Goal: Task Accomplishment & Management: Manage account settings

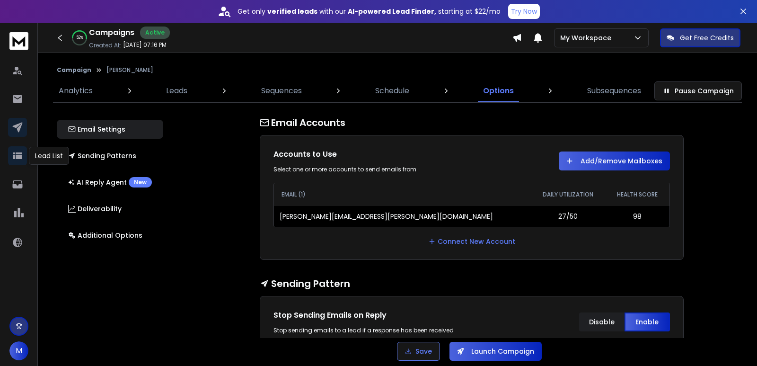
click at [20, 154] on icon at bounding box center [17, 155] width 9 height 7
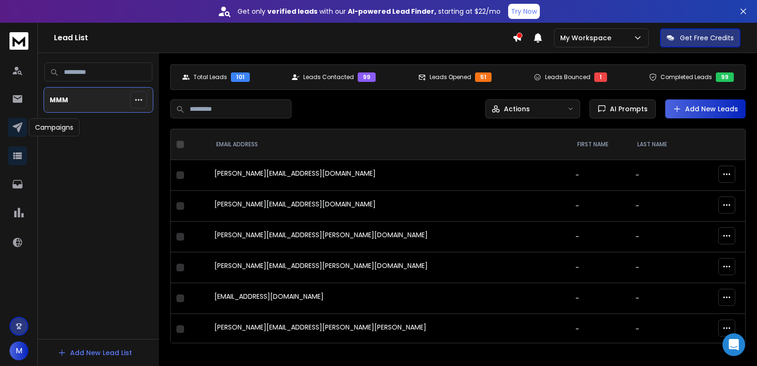
click at [14, 125] on icon at bounding box center [17, 127] width 10 height 10
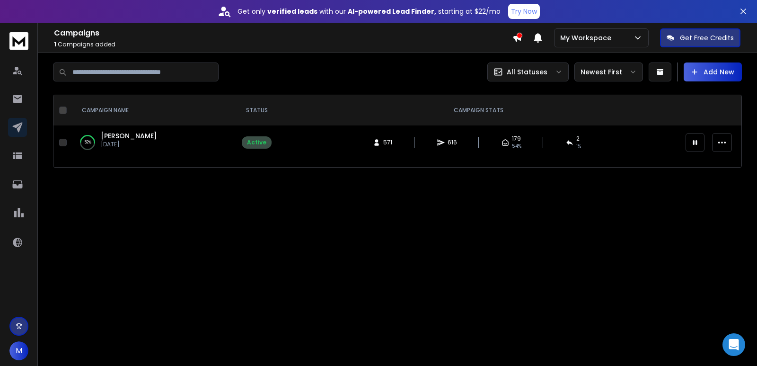
click at [171, 145] on div "52 % [PERSON_NAME] [DATE]" at bounding box center [153, 142] width 147 height 23
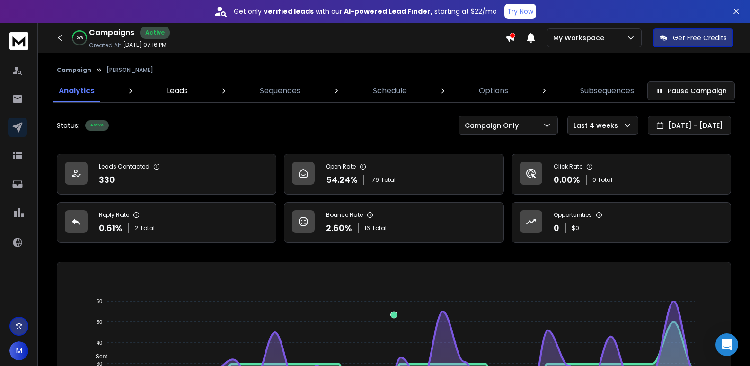
click at [177, 90] on p "Leads" at bounding box center [177, 90] width 21 height 11
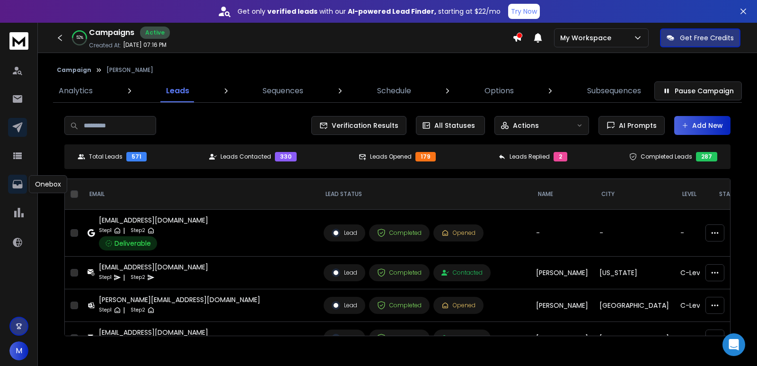
click at [18, 181] on icon at bounding box center [17, 183] width 11 height 11
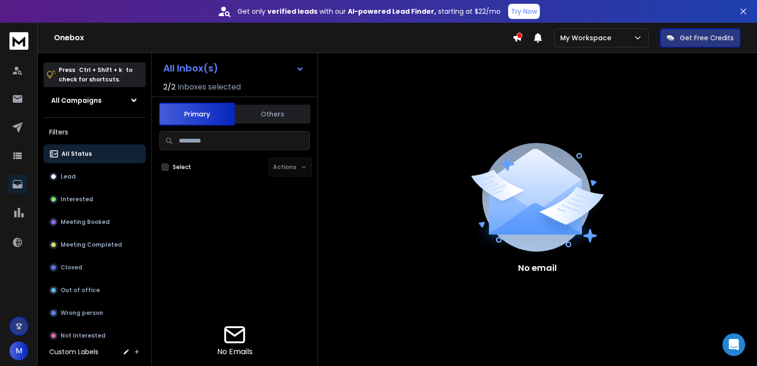
click at [203, 114] on button "Primary" at bounding box center [197, 114] width 76 height 23
click at [134, 98] on icon at bounding box center [134, 100] width 9 height 9
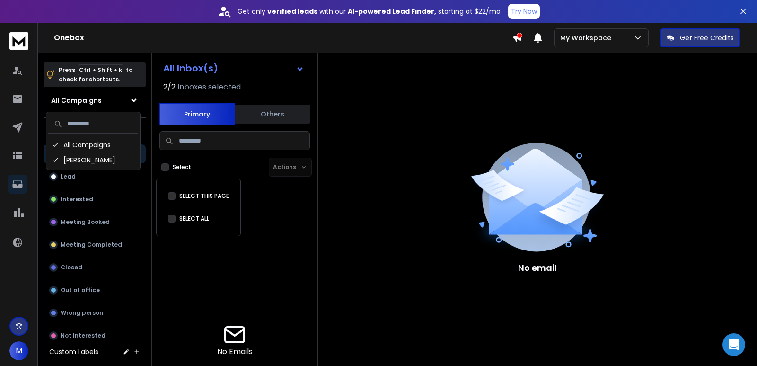
click at [228, 222] on div "SELECT ALL" at bounding box center [198, 218] width 61 height 19
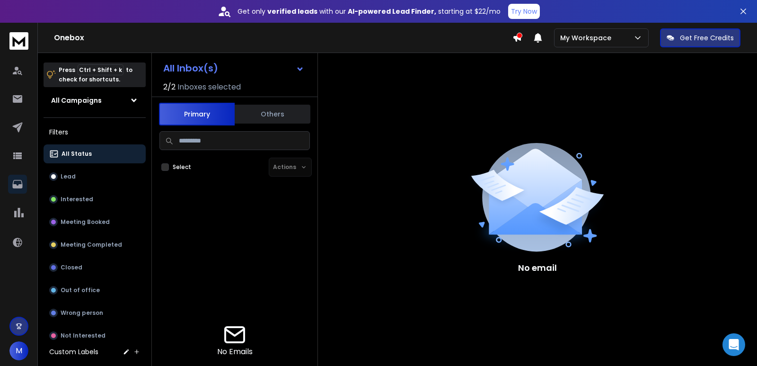
click at [303, 167] on div "Actions" at bounding box center [290, 167] width 43 height 19
click at [64, 177] on p "Lead" at bounding box center [68, 177] width 15 height 8
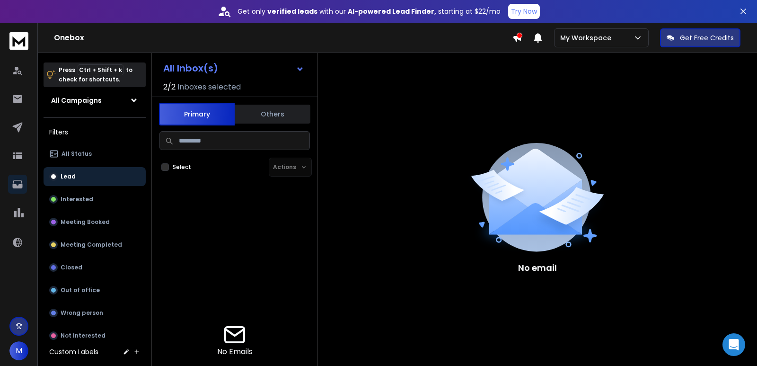
click at [197, 111] on button "Primary" at bounding box center [197, 114] width 76 height 23
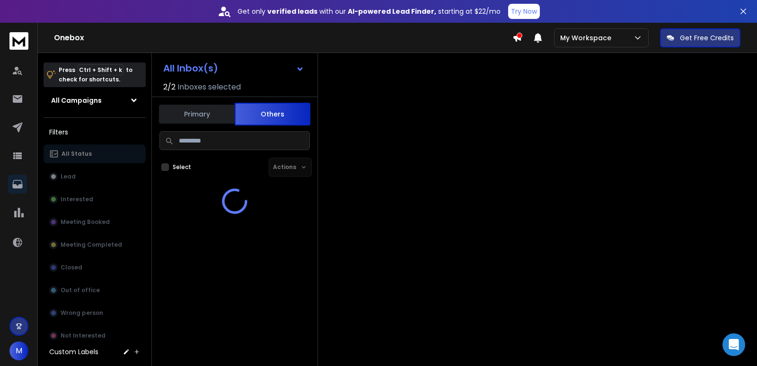
click at [268, 112] on button "Others" at bounding box center [273, 114] width 76 height 23
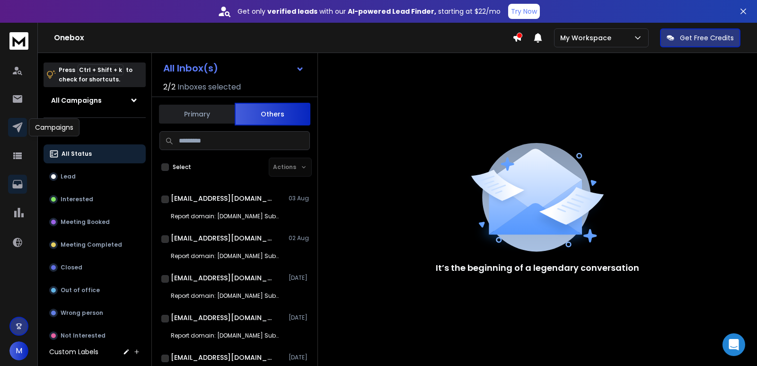
click at [23, 128] on icon at bounding box center [17, 127] width 11 height 11
